Goal: Navigation & Orientation: Find specific page/section

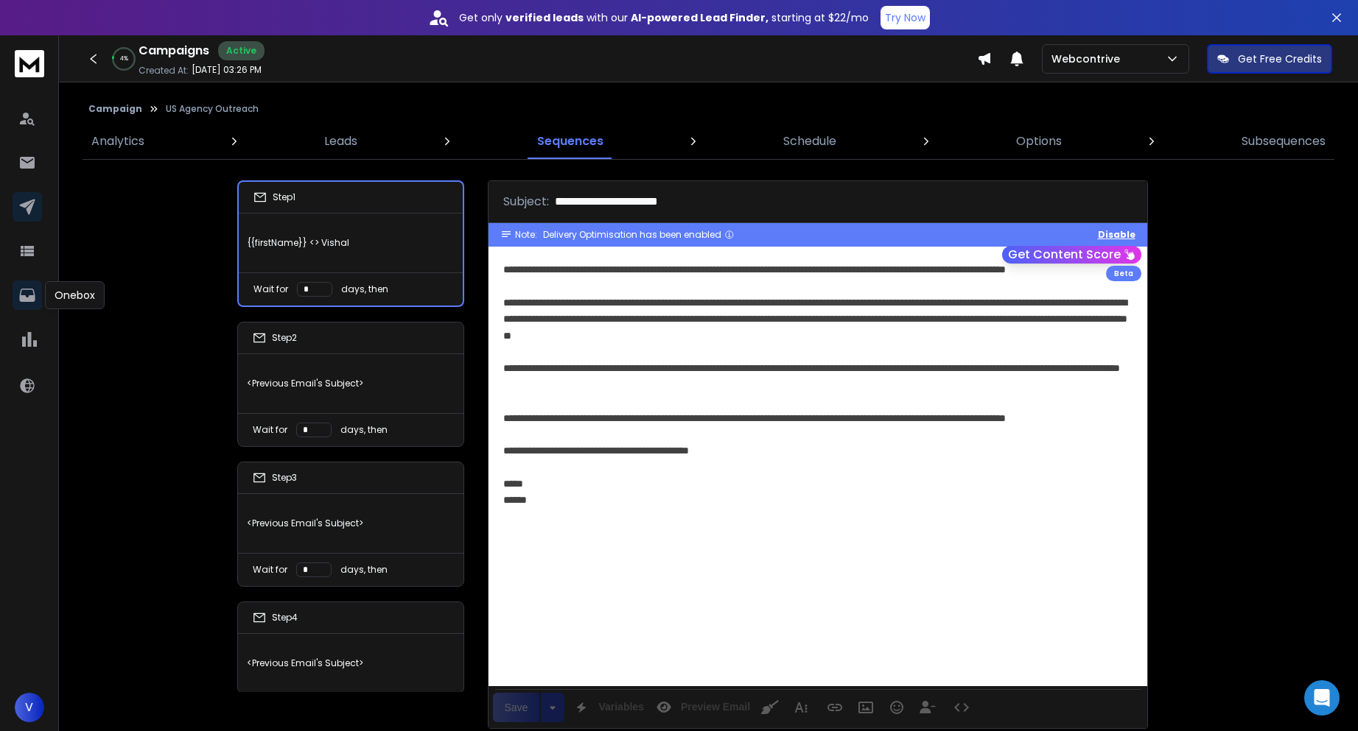
click at [35, 297] on icon at bounding box center [26, 295] width 15 height 13
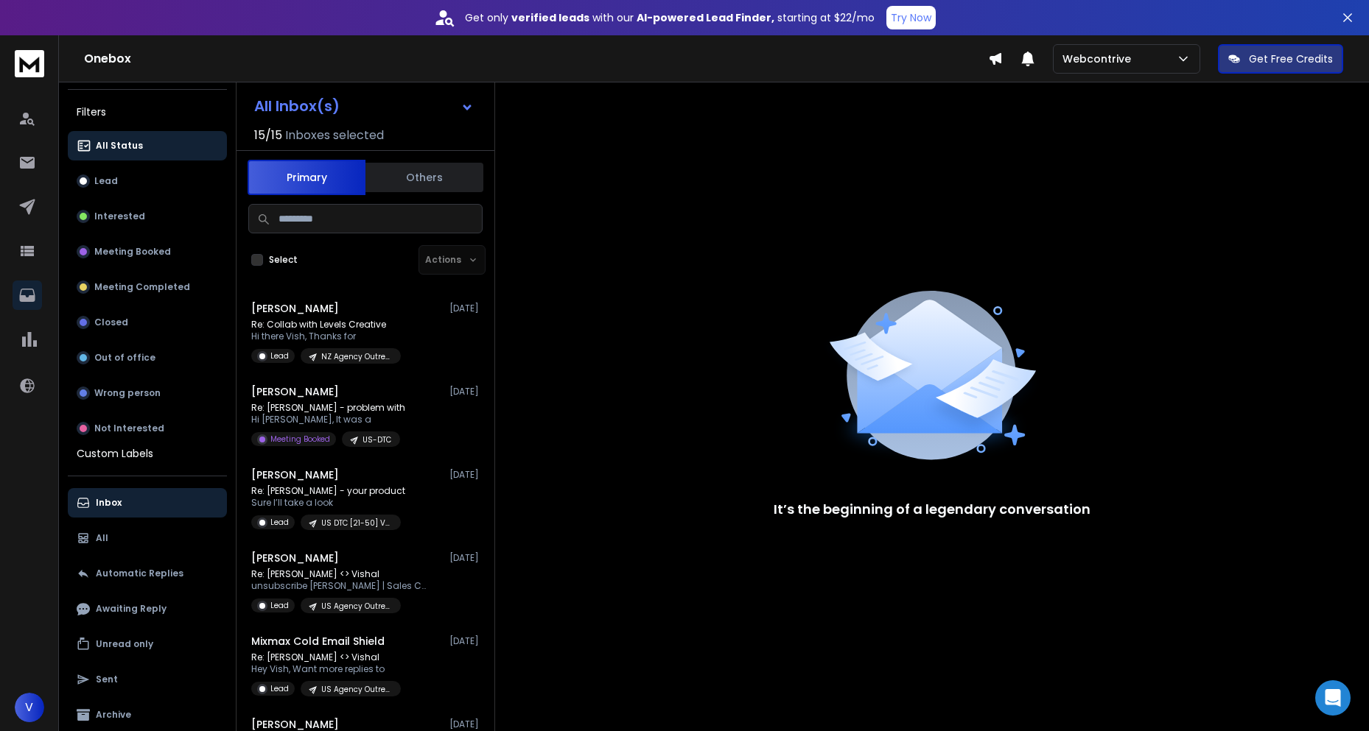
scroll to position [115, 0]
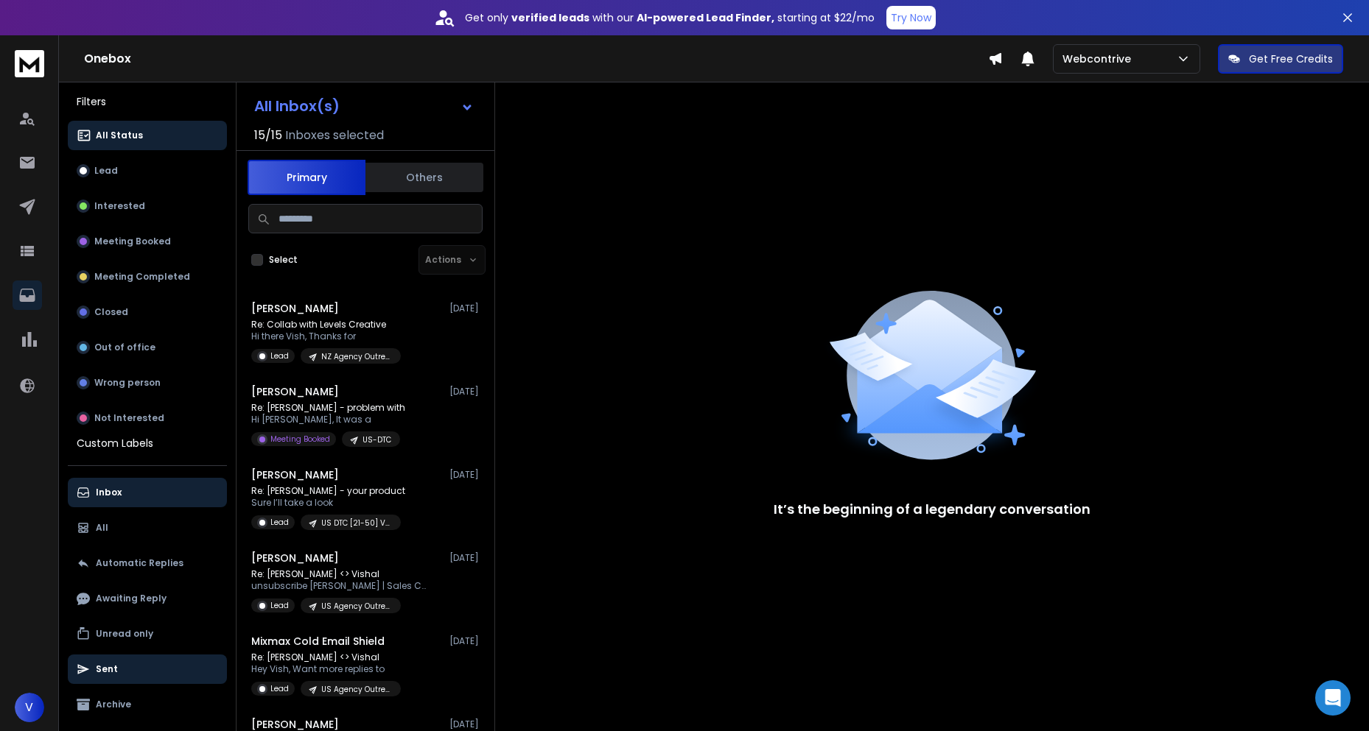
click at [148, 655] on button "Sent" at bounding box center [147, 669] width 159 height 29
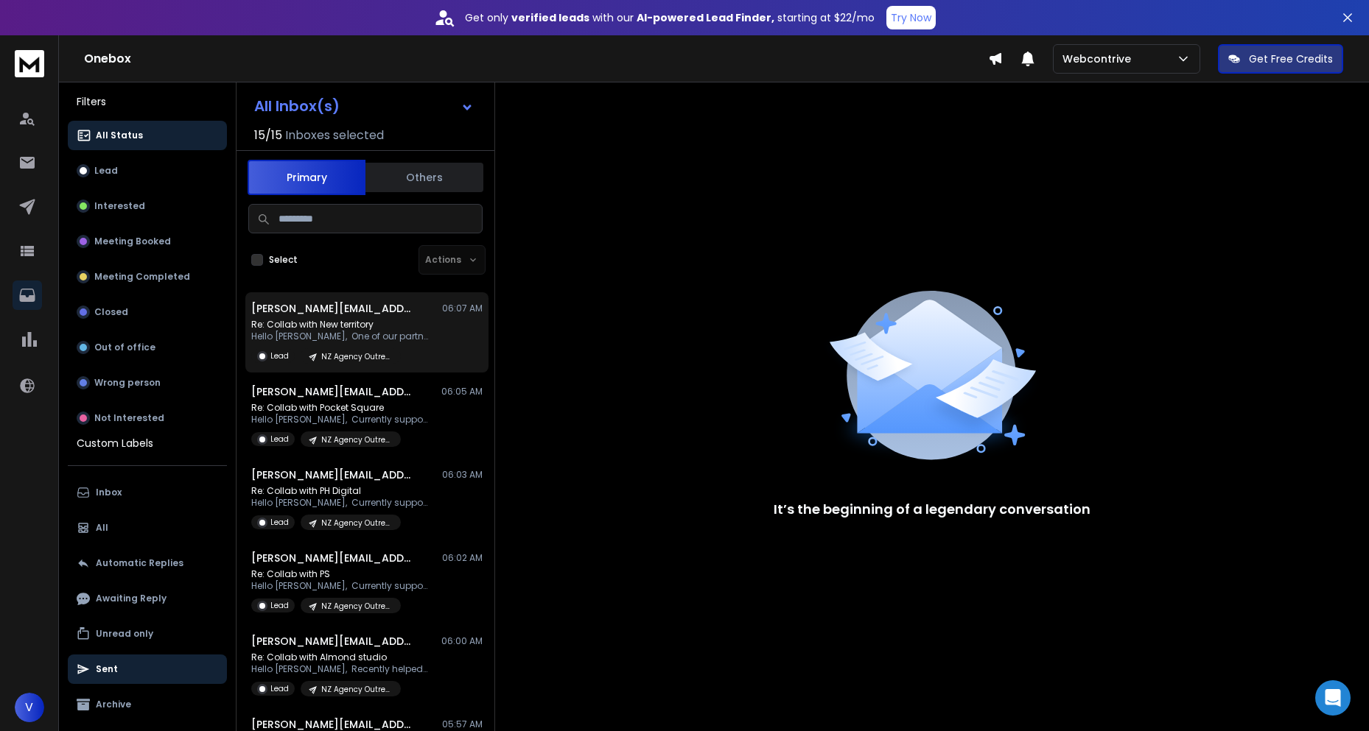
click at [438, 323] on div "Re: Collab with New territory Hello [PERSON_NAME], One of our partners Lead NZ …" at bounding box center [366, 341] width 231 height 45
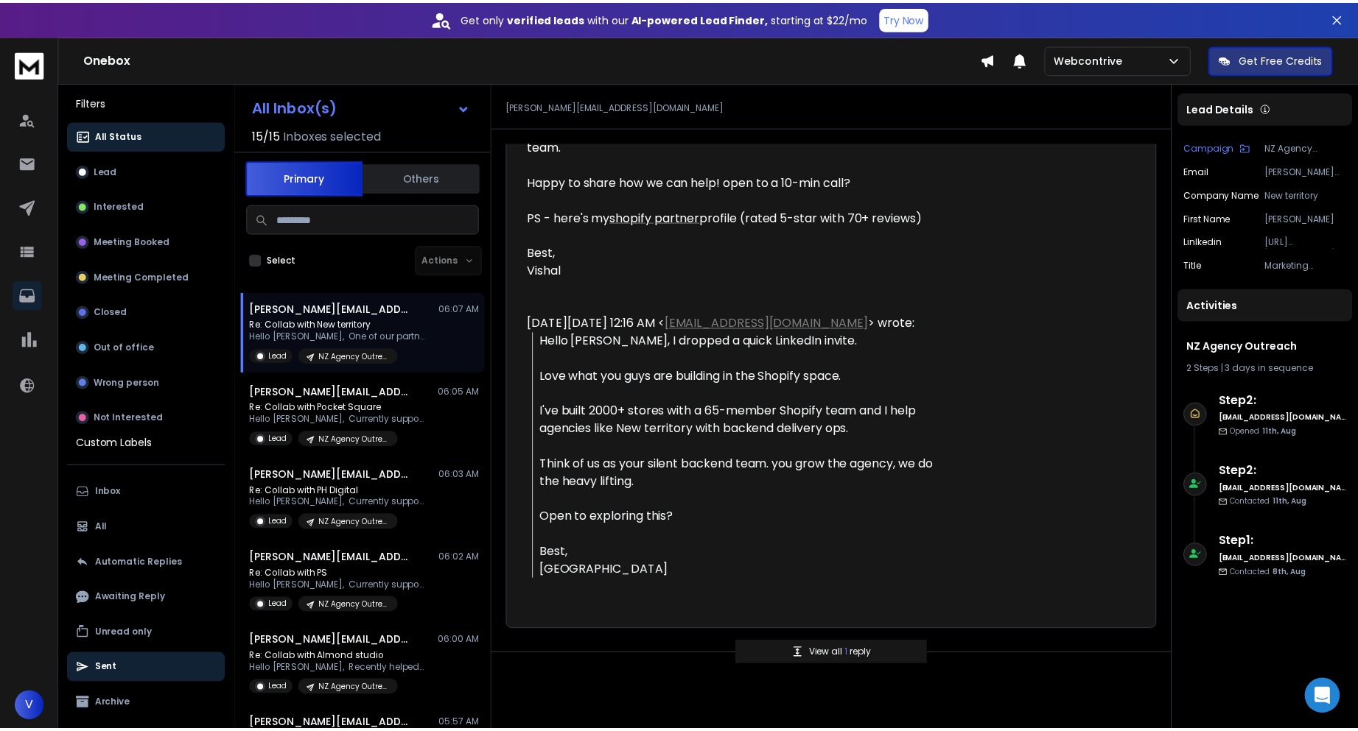
scroll to position [217, 0]
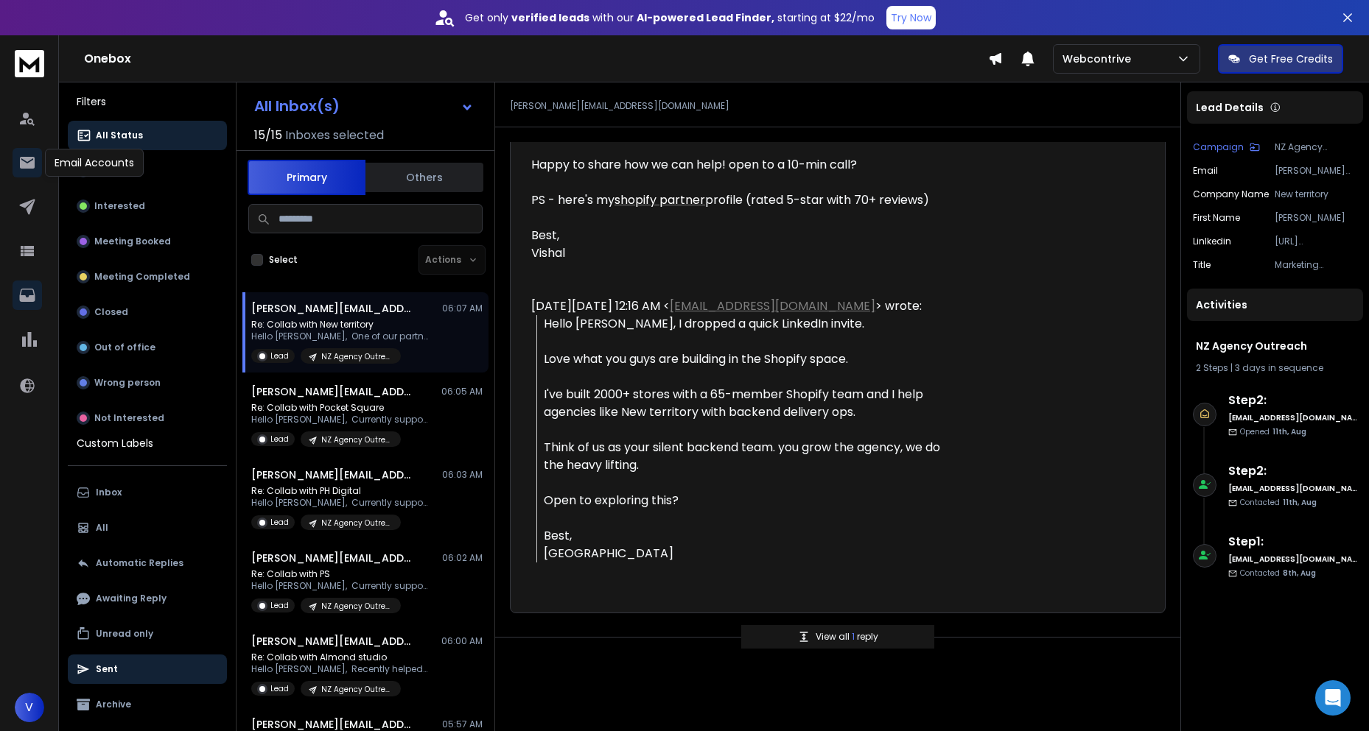
click at [22, 174] on link at bounding box center [27, 162] width 29 height 29
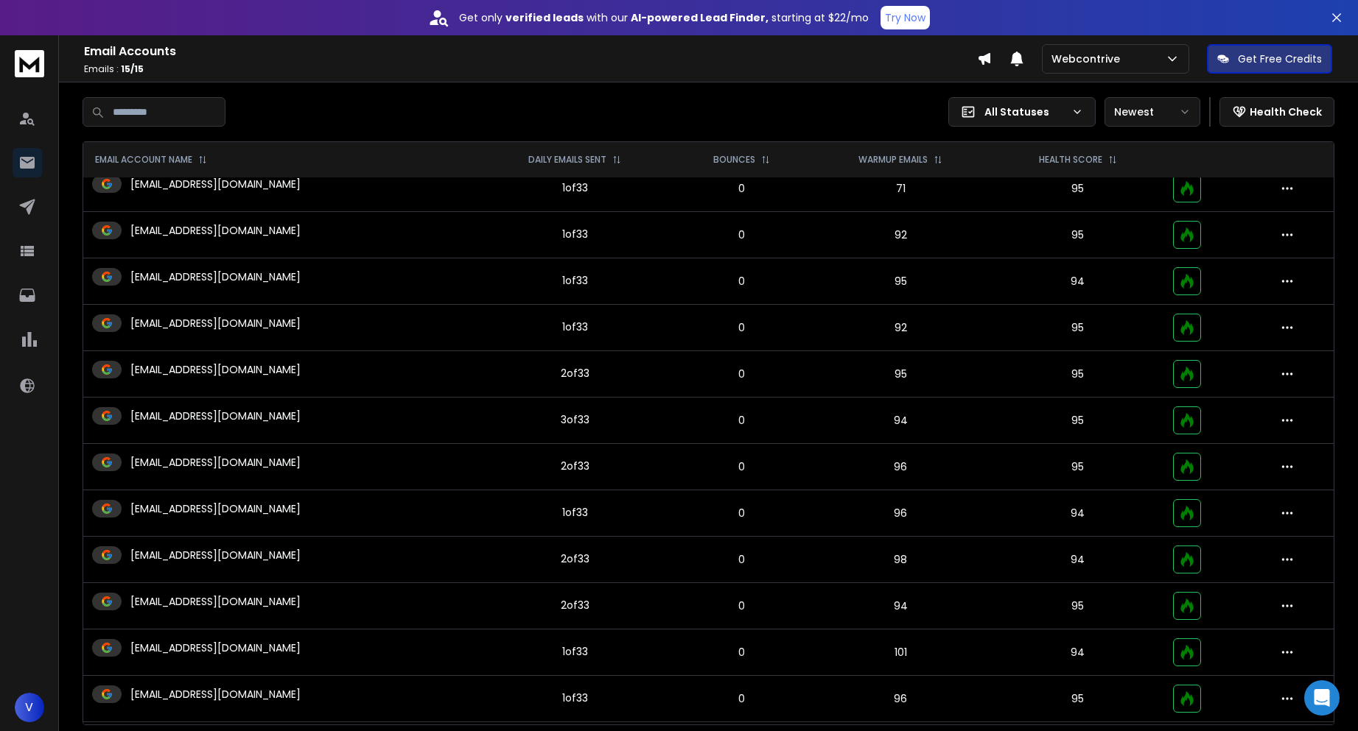
scroll to position [161, 0]
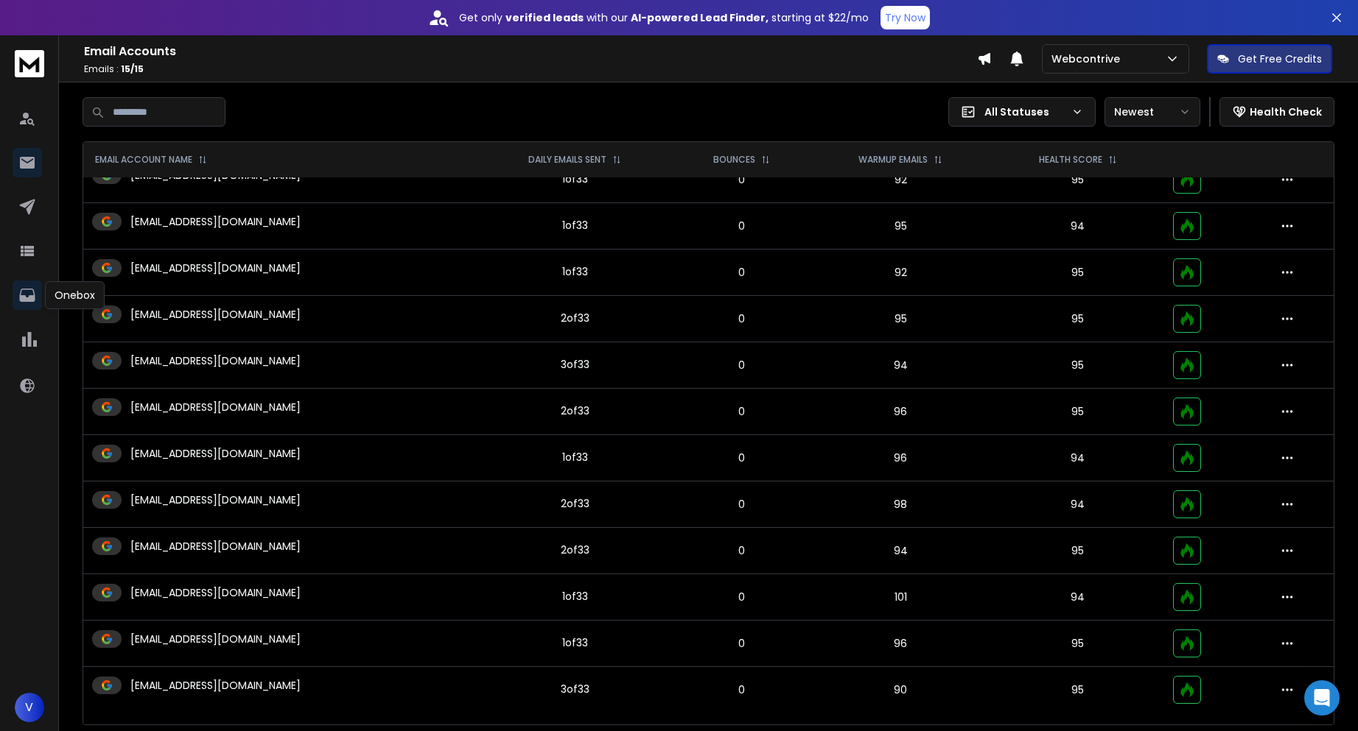
click at [35, 289] on icon at bounding box center [27, 296] width 18 height 18
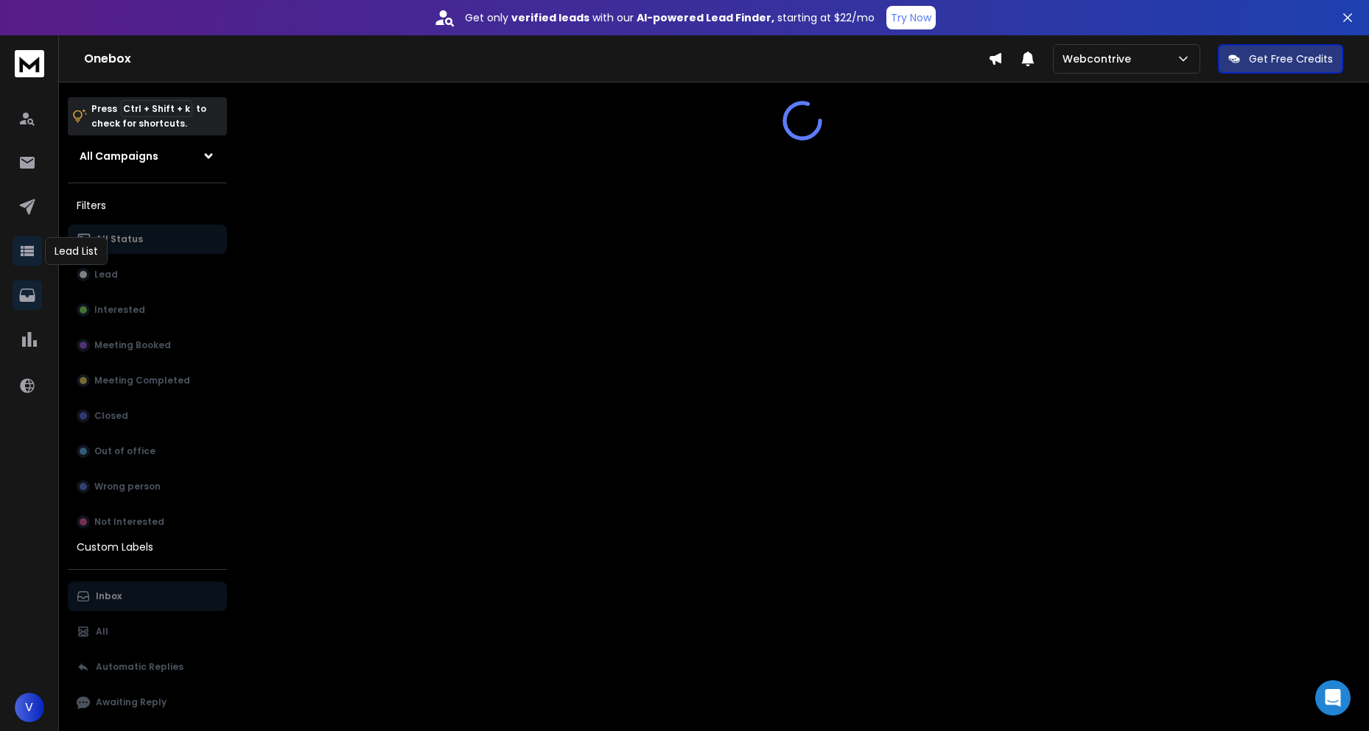
click at [24, 243] on icon at bounding box center [27, 251] width 18 height 18
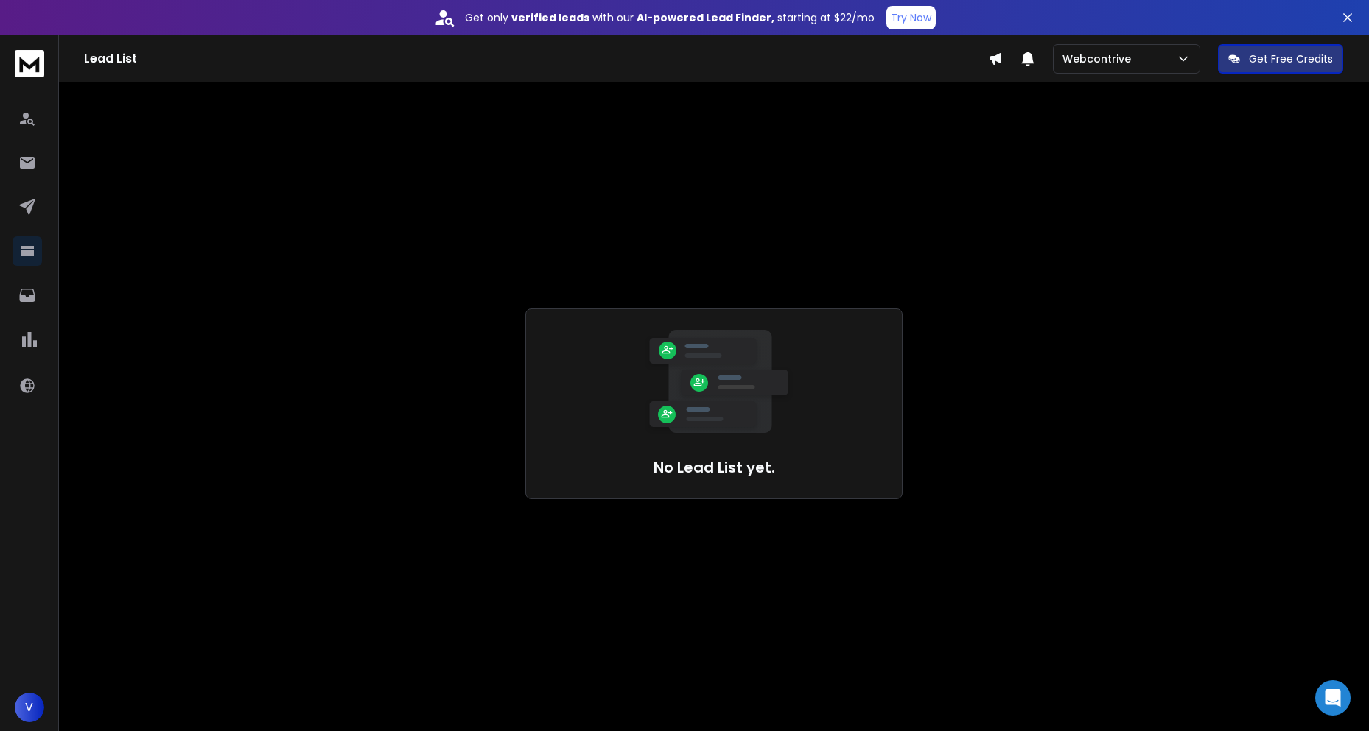
click at [731, 460] on h1 "No Lead List yet." at bounding box center [714, 467] width 122 height 21
drag, startPoint x: 731, startPoint y: 460, endPoint x: 689, endPoint y: 467, distance: 42.5
click at [732, 461] on h1 "No Lead List yet." at bounding box center [714, 467] width 122 height 21
click at [668, 469] on h1 "No Lead List yet." at bounding box center [714, 467] width 122 height 21
drag, startPoint x: 656, startPoint y: 470, endPoint x: 788, endPoint y: 469, distance: 131.9
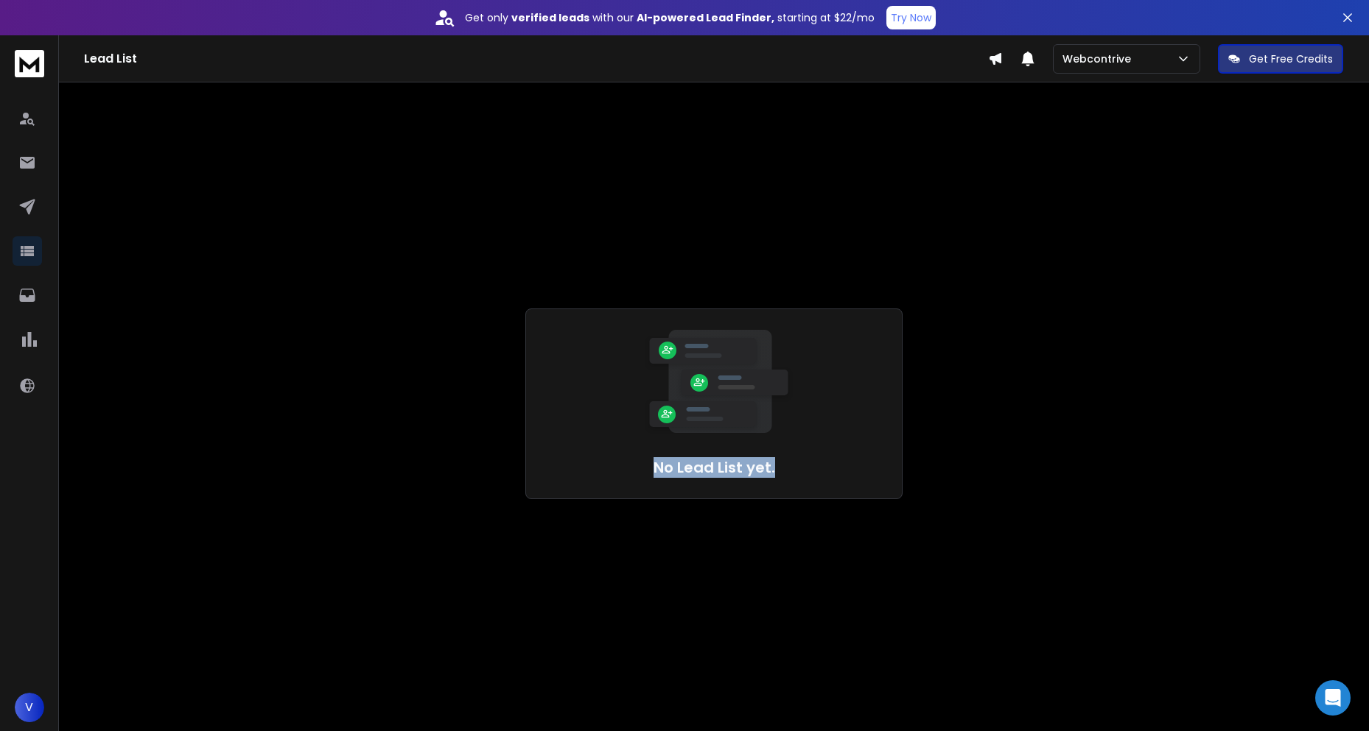
click at [778, 470] on div "No Lead List yet." at bounding box center [714, 404] width 157 height 148
click at [812, 465] on div "No Lead List yet." at bounding box center [714, 404] width 334 height 148
click at [32, 343] on icon at bounding box center [29, 340] width 22 height 22
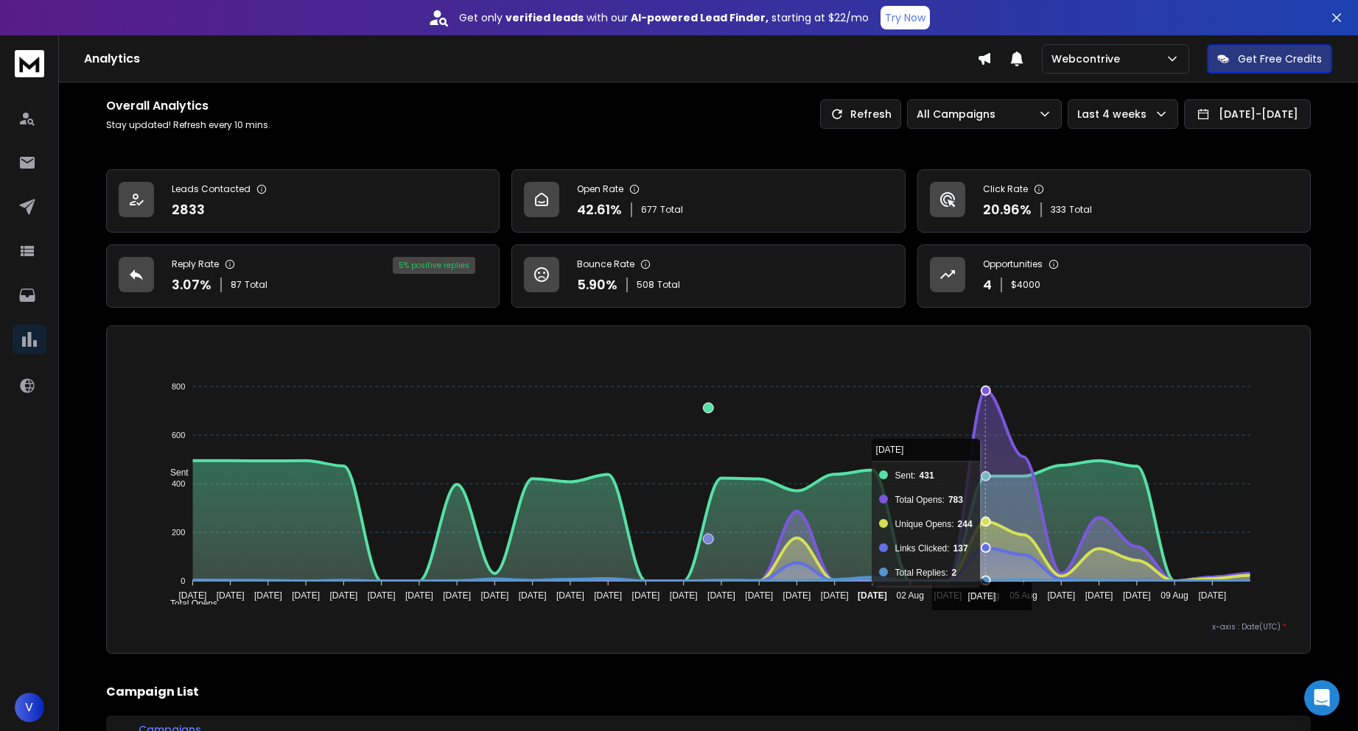
click at [977, 578] on foreignobject "Sent Total Opens Unique Opens Links Clicked Total Replies" at bounding box center [708, 476] width 1098 height 258
click at [989, 578] on foreignobject "Sent Total Opens Unique Opens Links Clicked Total Replies" at bounding box center [708, 476] width 1098 height 258
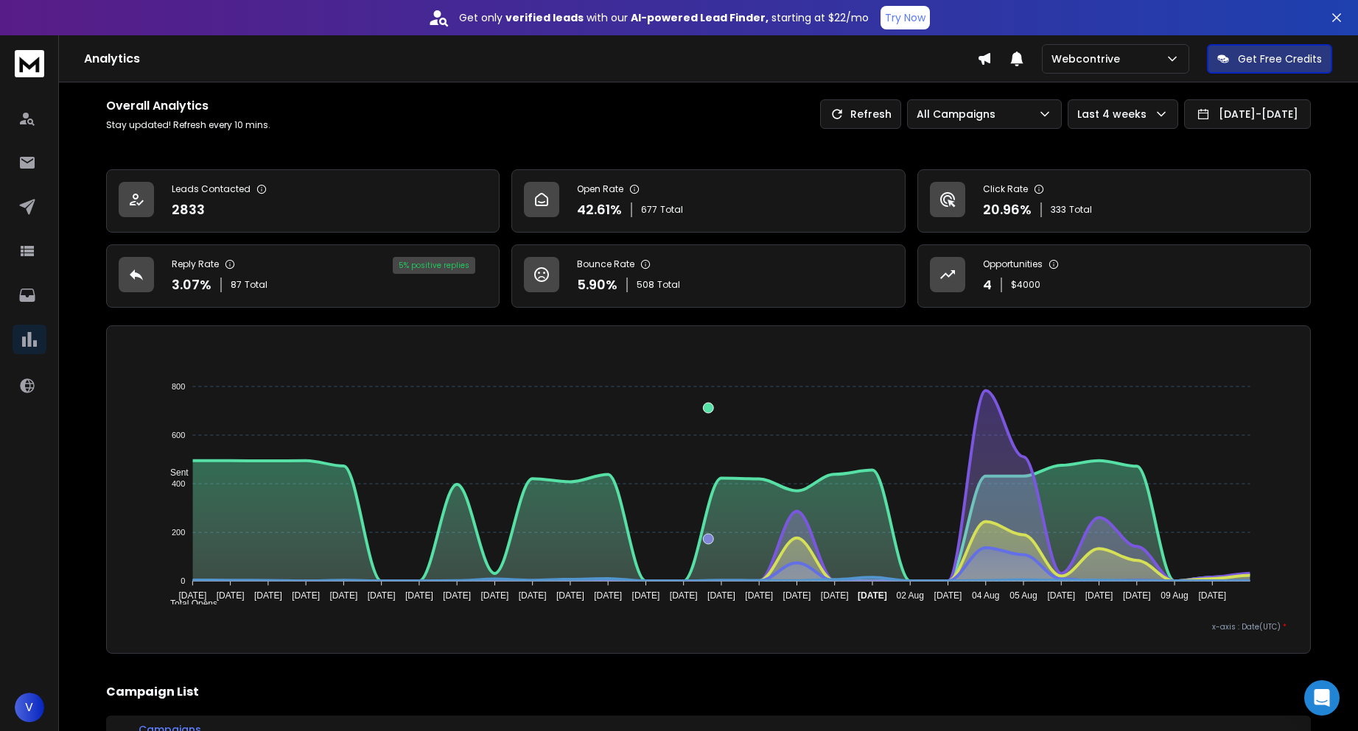
click at [930, 377] on foreignobject "Sent Total Opens Unique Opens Links Clicked Total Replies" at bounding box center [708, 476] width 1098 height 258
